Goal: Information Seeking & Learning: Check status

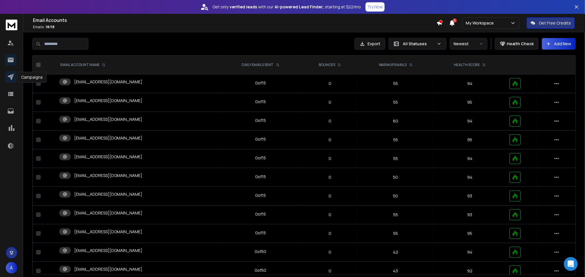
click at [6, 75] on link at bounding box center [11, 77] width 12 height 12
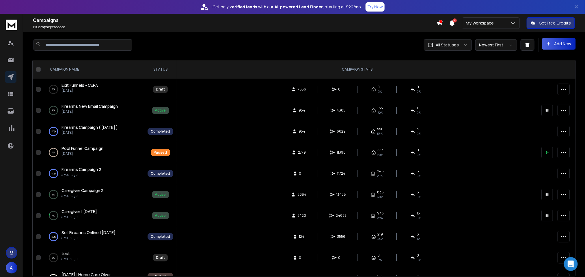
click at [106, 108] on span "Firearms New Email Campaign" at bounding box center [89, 106] width 56 height 5
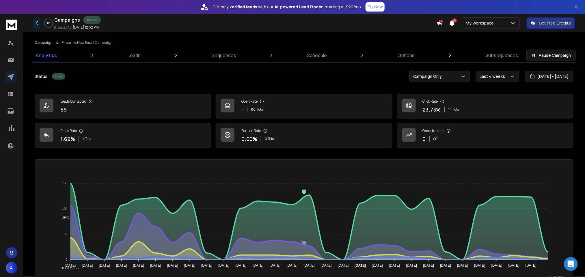
click at [35, 20] on icon at bounding box center [36, 22] width 5 height 5
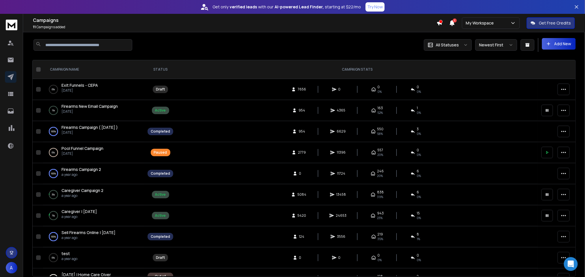
click at [92, 190] on span "Caregiver Campaign 2" at bounding box center [82, 190] width 42 height 5
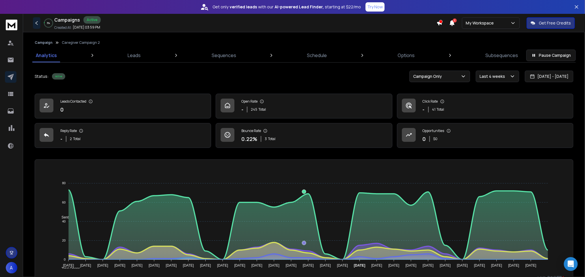
click at [34, 20] on icon at bounding box center [36, 22] width 5 height 5
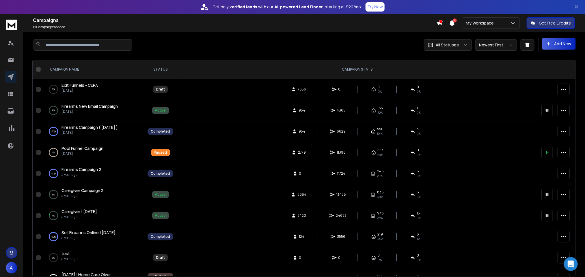
click at [77, 211] on span "Caregiver | [DATE]" at bounding box center [78, 211] width 35 height 5
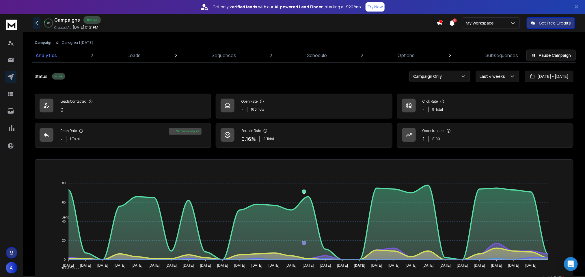
click at [38, 21] on icon at bounding box center [36, 22] width 5 height 5
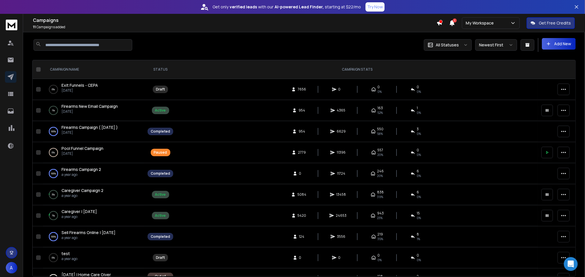
click at [92, 210] on span "Caregiver | [DATE]" at bounding box center [78, 211] width 35 height 5
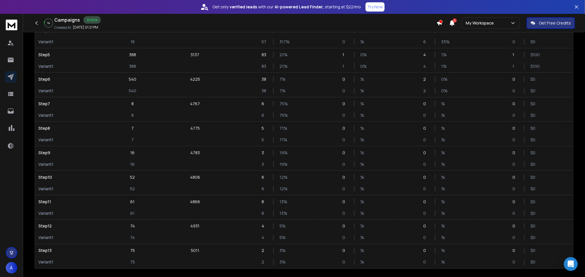
scroll to position [371, 0]
click at [37, 24] on icon at bounding box center [36, 22] width 5 height 5
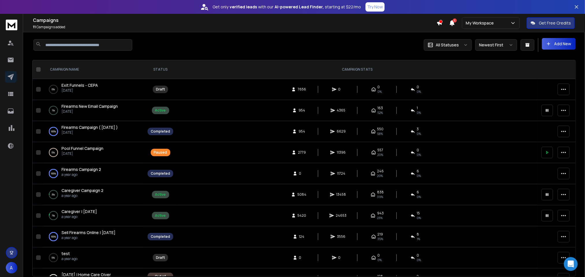
click at [72, 5] on div "Get only verified leads with our AI-powered Lead Finder, starting at $22/mo Try…" at bounding box center [292, 7] width 585 height 14
click at [77, 104] on span "Firearms New Email Campaign" at bounding box center [89, 106] width 56 height 5
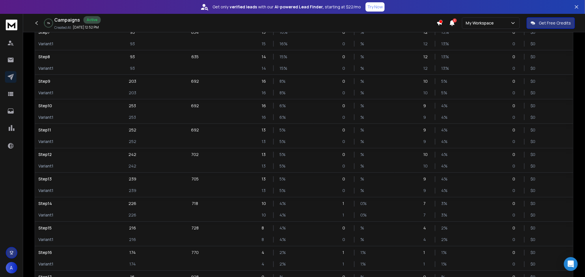
scroll to position [457, 0]
